Goal: Task Accomplishment & Management: Use online tool/utility

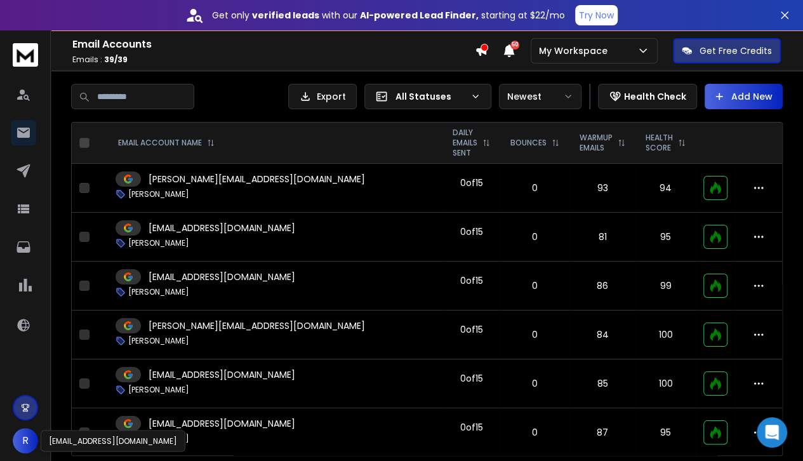
click at [29, 436] on span "R" at bounding box center [25, 440] width 25 height 25
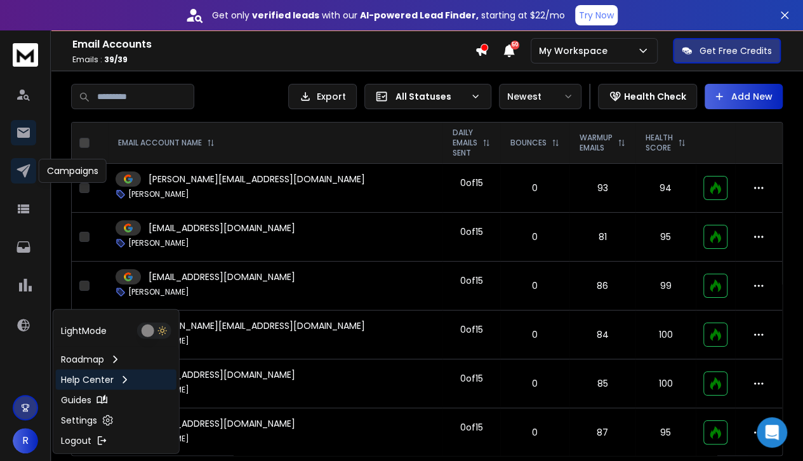
click at [29, 171] on icon at bounding box center [23, 170] width 15 height 15
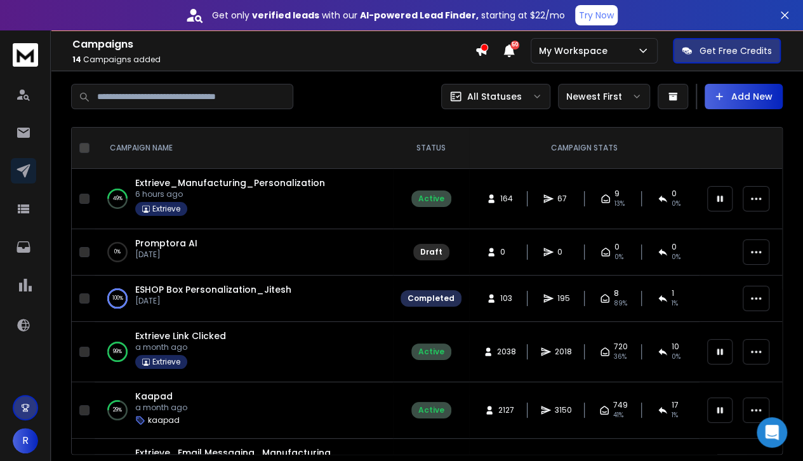
click at [220, 185] on span "Extrieve_Manufacturing_Personalization" at bounding box center [230, 182] width 190 height 13
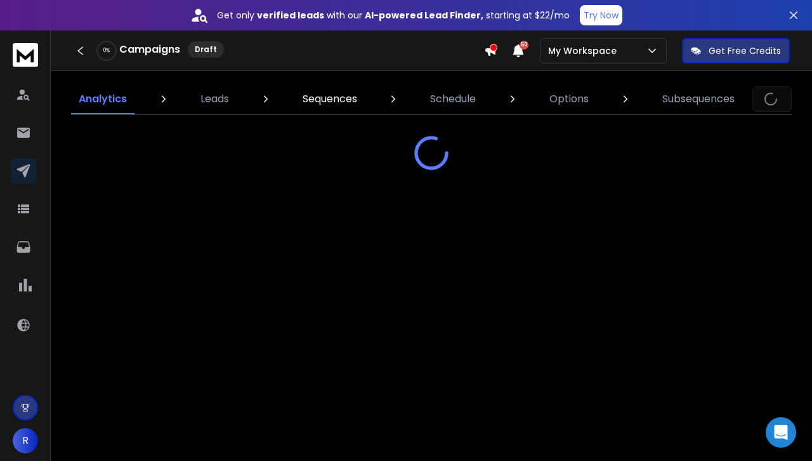
click at [312, 107] on link "Sequences" at bounding box center [330, 99] width 70 height 30
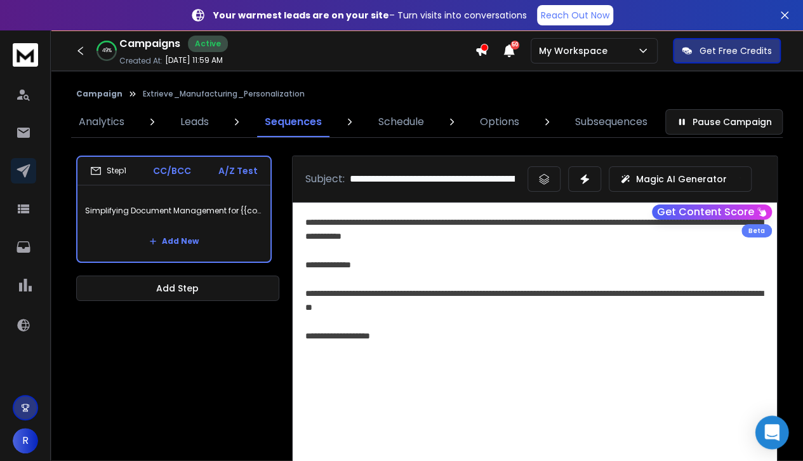
click at [770, 432] on icon "Open Intercom Messenger" at bounding box center [771, 432] width 15 height 16
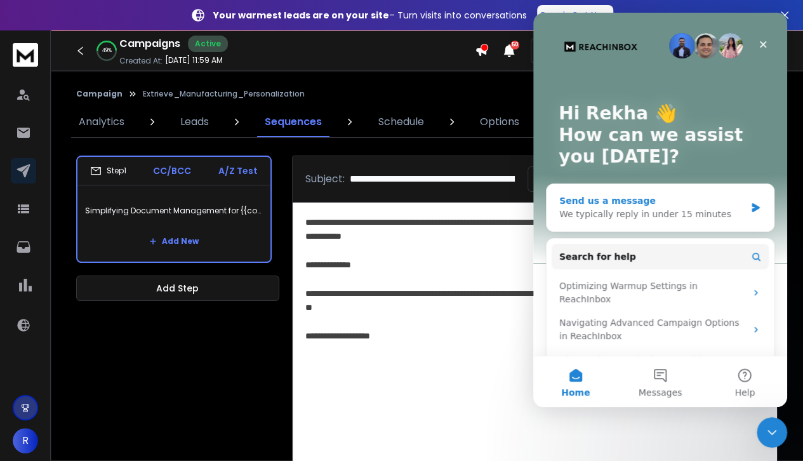
click at [640, 214] on div "We typically reply in under 15 minutes" at bounding box center [652, 214] width 186 height 13
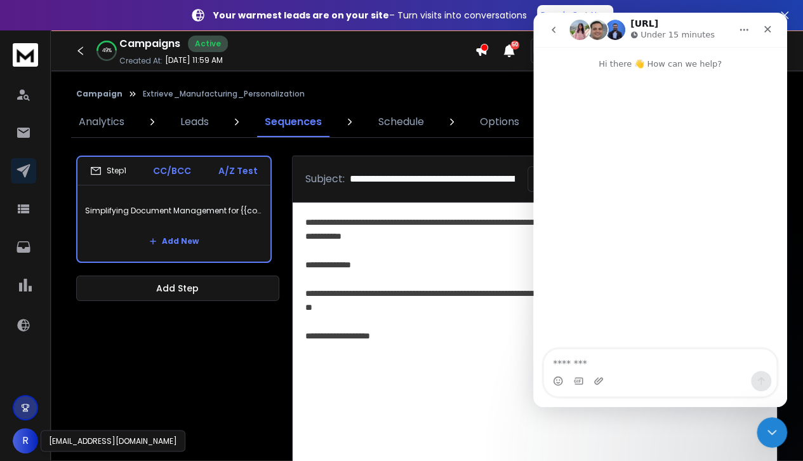
click at [33, 435] on span "R" at bounding box center [25, 440] width 25 height 25
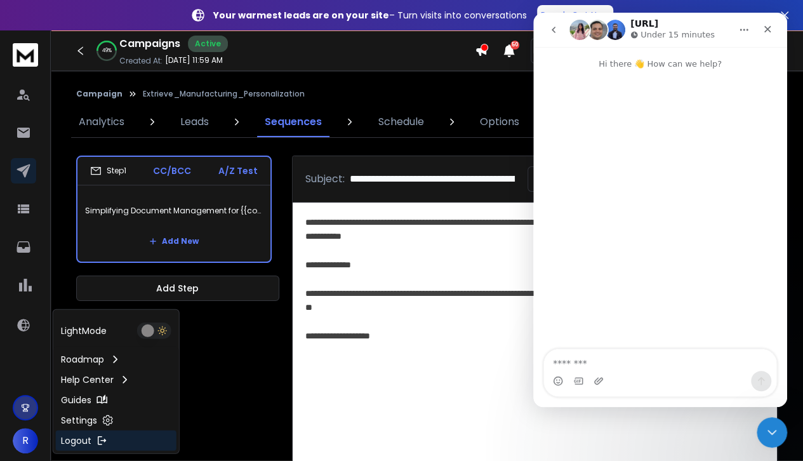
click at [67, 435] on p "Logout" at bounding box center [76, 440] width 30 height 13
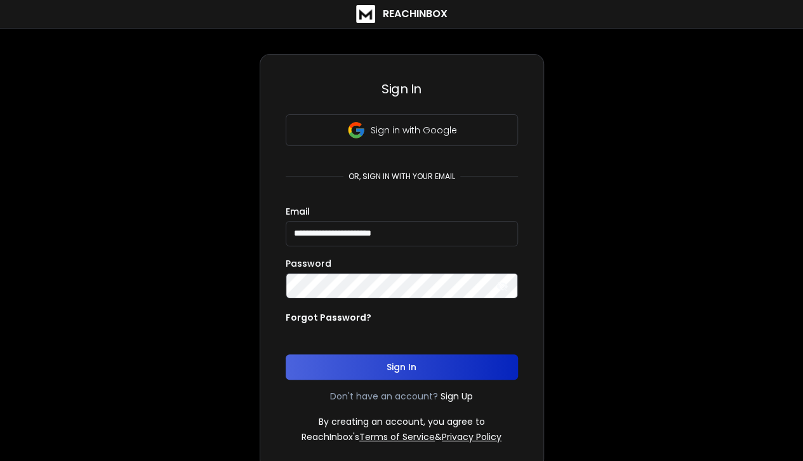
click at [428, 236] on input "**********" at bounding box center [402, 233] width 232 height 25
type input "**********"
click at [404, 364] on button "Sign In" at bounding box center [402, 366] width 232 height 25
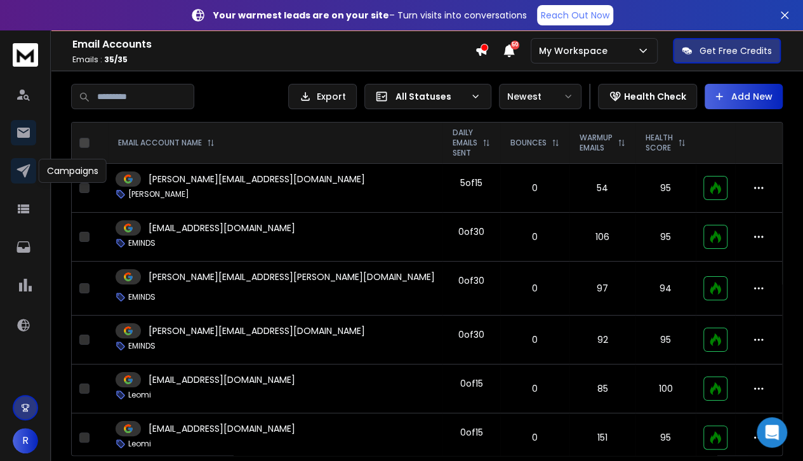
click at [29, 171] on icon at bounding box center [23, 170] width 15 height 15
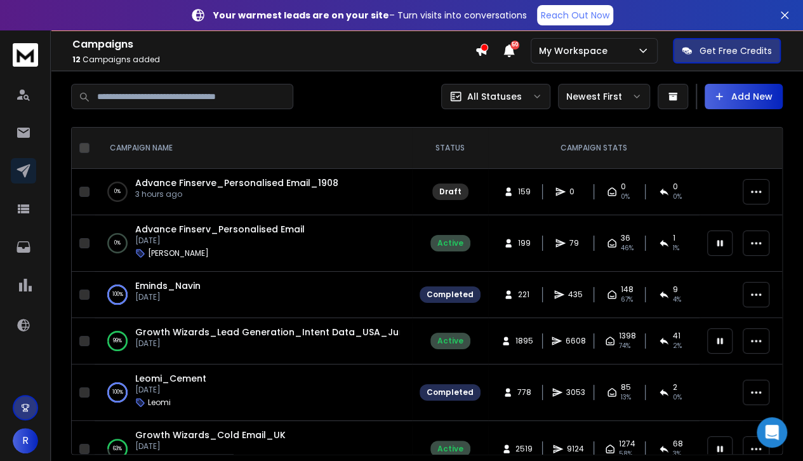
click at [218, 186] on span "Advance Finserve_Personalised Email_1908" at bounding box center [236, 182] width 203 height 13
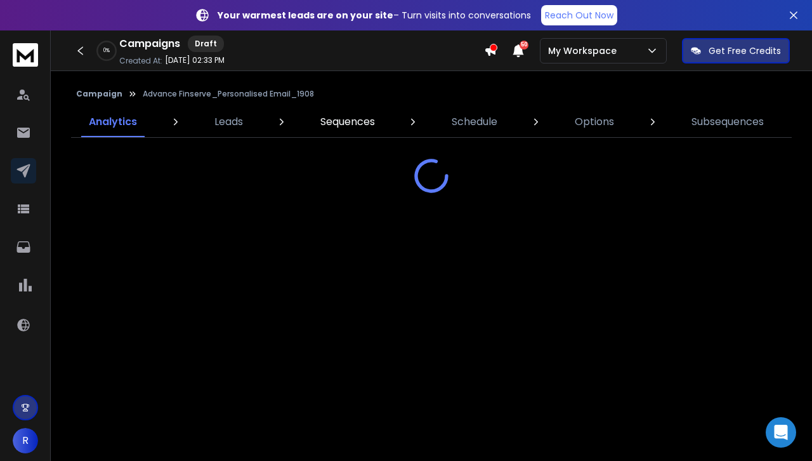
click at [319, 105] on div "Campaign Advance Finserve_Personalised Email_1908 Analytics Leads Sequences Sch…" at bounding box center [431, 111] width 721 height 54
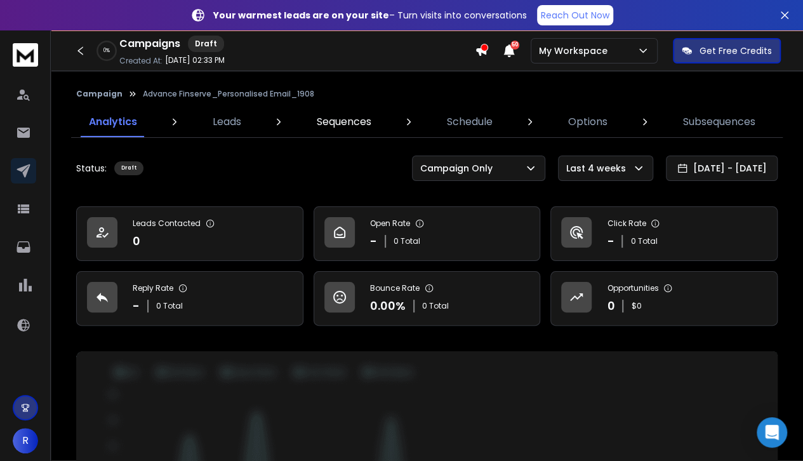
click at [330, 119] on p "Sequences" at bounding box center [344, 121] width 55 height 15
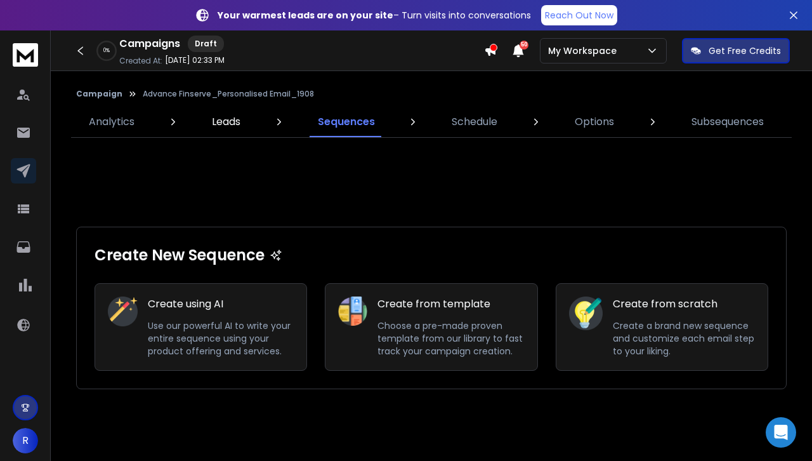
click at [235, 124] on p "Leads" at bounding box center [226, 121] width 29 height 15
